Goal: Task Accomplishment & Management: Use online tool/utility

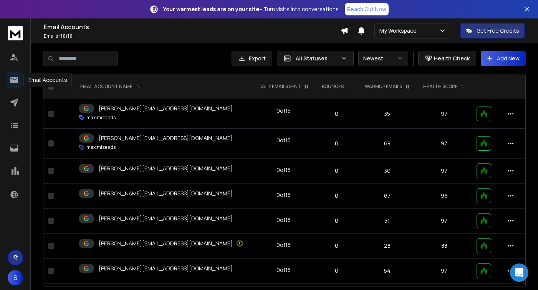
click at [11, 81] on icon at bounding box center [14, 80] width 8 height 6
click at [14, 144] on icon at bounding box center [14, 147] width 9 height 9
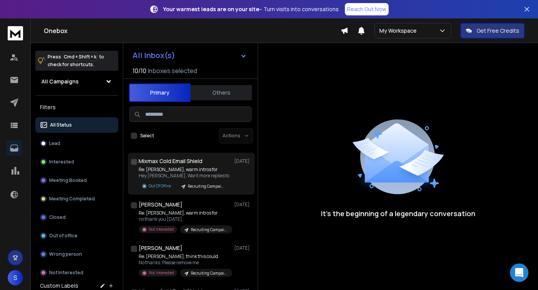
click at [219, 168] on p "Re: [PERSON_NAME], warm intros for" at bounding box center [184, 169] width 91 height 6
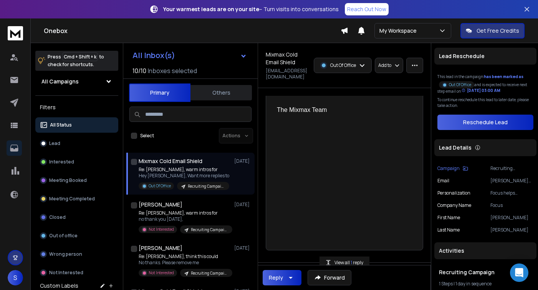
click at [212, 166] on div "Mixmax Cold Email Shield [DATE] Re: [PERSON_NAME], warm intros for Hey [PERSON_…" at bounding box center [195, 173] width 113 height 33
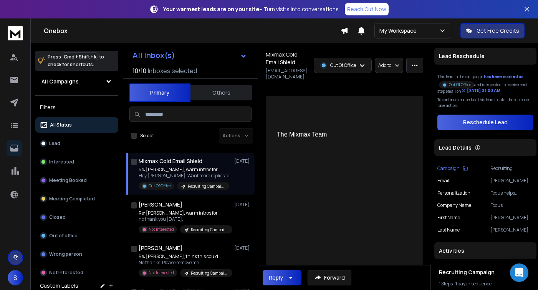
scroll to position [427, 0]
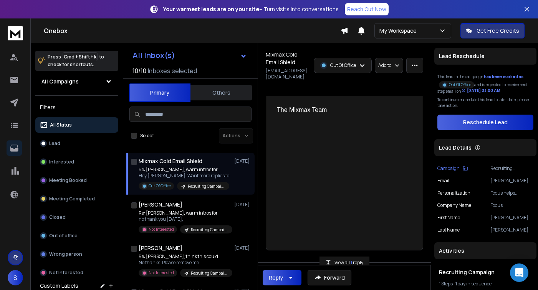
click at [345, 259] on p "View all 1 reply" at bounding box center [349, 262] width 29 height 6
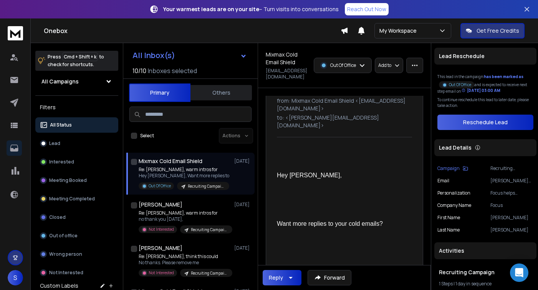
scroll to position [0, 0]
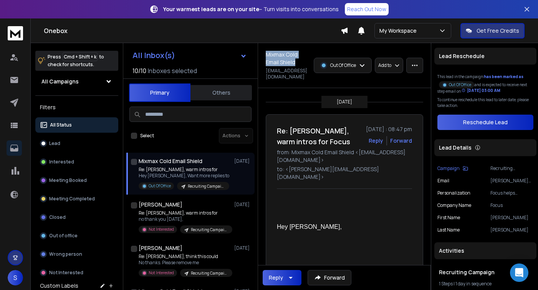
drag, startPoint x: 299, startPoint y: 62, endPoint x: 269, endPoint y: 50, distance: 32.2
click at [269, 50] on div "Mixmax Cold Email Shield Mixmax Cold Email Shield [EMAIL_ADDRESS][DOMAIN_NAME] …" at bounding box center [344, 65] width 173 height 45
copy h1 "Mixmax Cold Email Shield"
drag, startPoint x: 290, startPoint y: 145, endPoint x: 353, endPoint y: 145, distance: 62.2
click at [353, 148] on p "from: Mixmax Cold Email Shield <[EMAIL_ADDRESS][DOMAIN_NAME]>" at bounding box center [344, 155] width 135 height 15
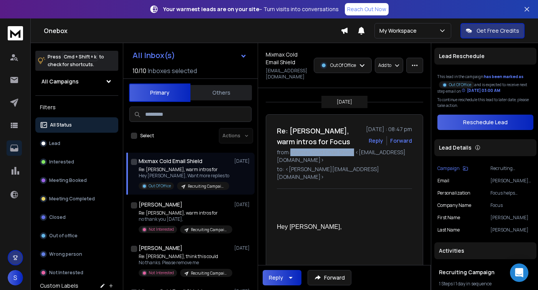
copy p "Mixmax Cold Email Shield"
